Goal: Navigation & Orientation: Find specific page/section

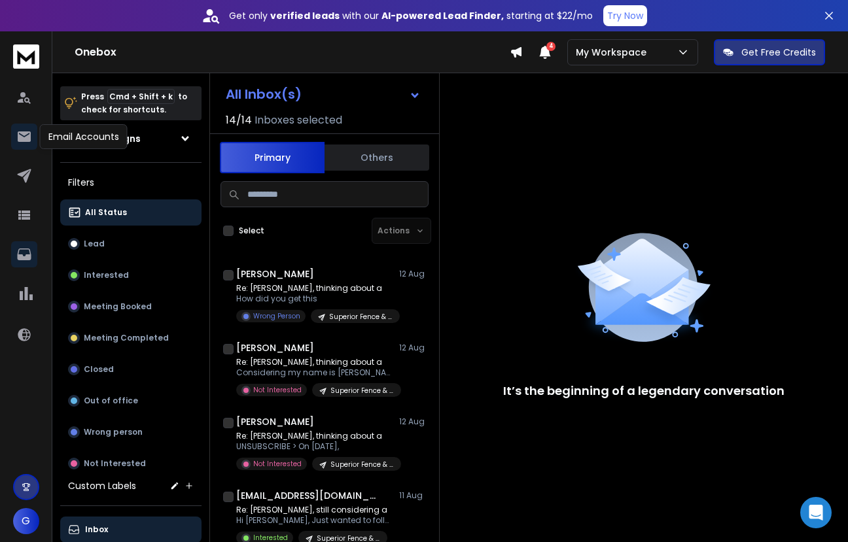
click at [18, 130] on icon at bounding box center [24, 137] width 16 height 16
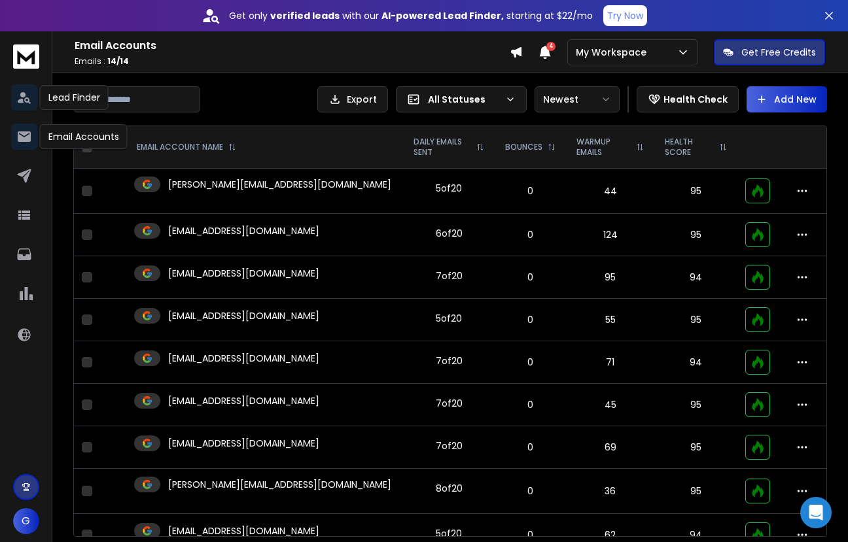
click at [27, 97] on icon at bounding box center [24, 98] width 16 height 16
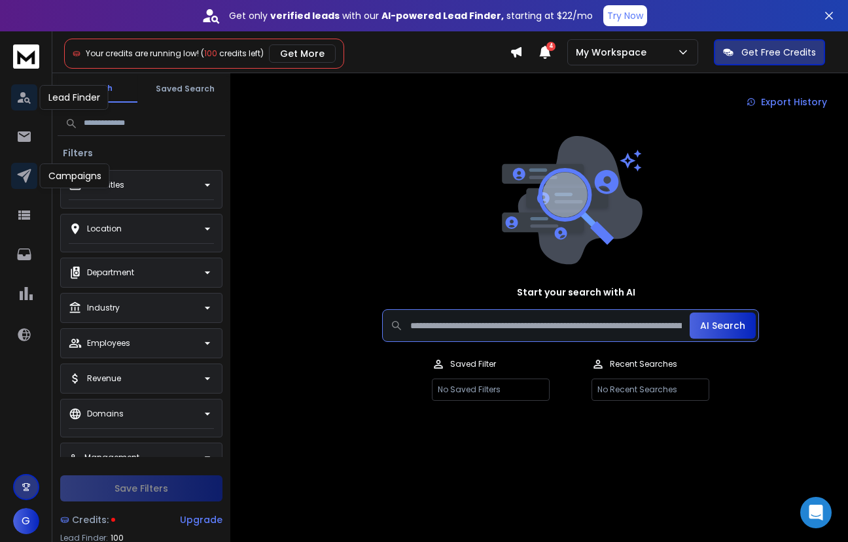
click at [27, 171] on icon at bounding box center [24, 176] width 14 height 14
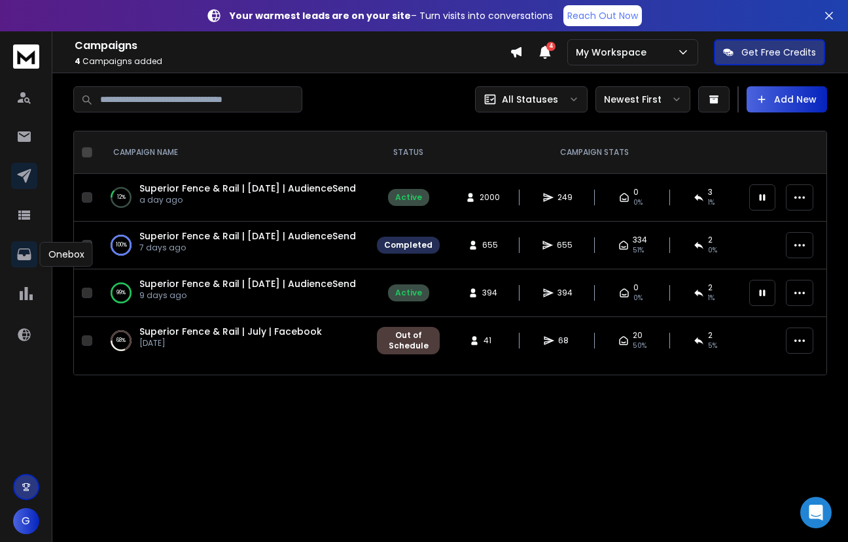
click at [20, 260] on icon at bounding box center [24, 255] width 14 height 12
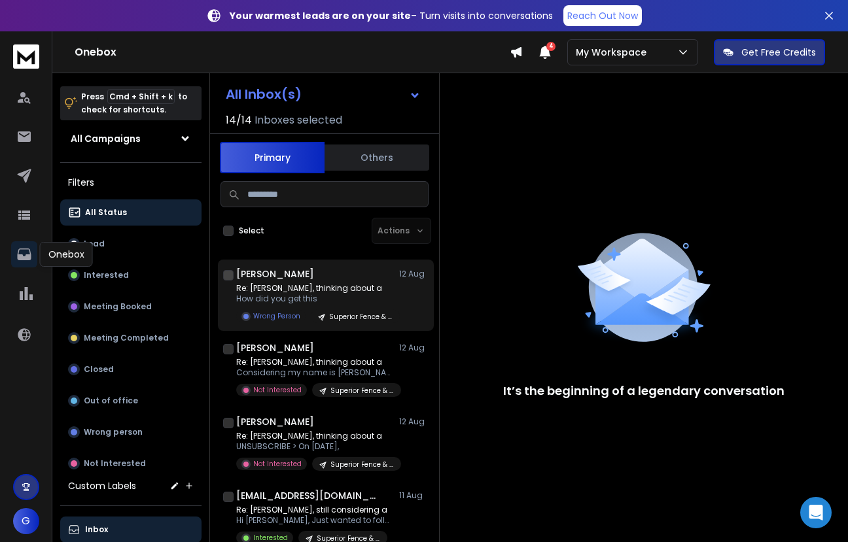
click at [307, 293] on p "Re: [PERSON_NAME], thinking about a" at bounding box center [314, 288] width 157 height 10
